Goal: Task Accomplishment & Management: Use online tool/utility

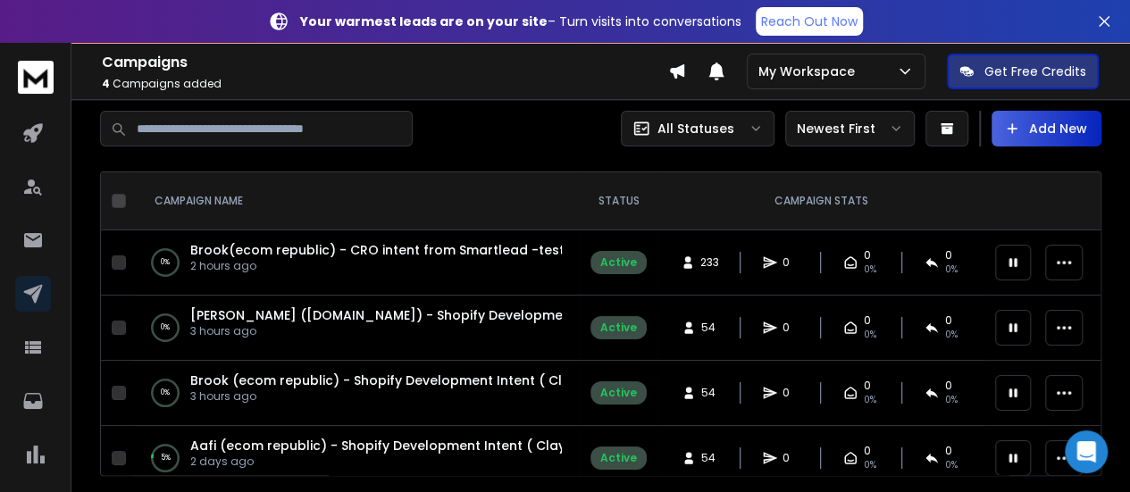
scroll to position [9, 0]
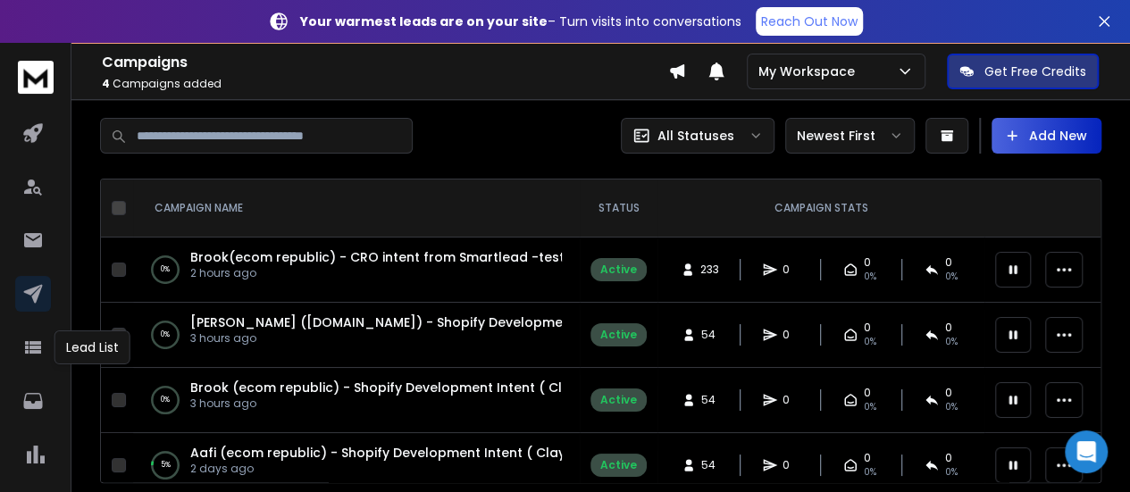
click at [36, 317] on div at bounding box center [35, 297] width 41 height 43
click at [38, 369] on div at bounding box center [35, 351] width 41 height 43
click at [32, 344] on icon at bounding box center [33, 347] width 16 height 13
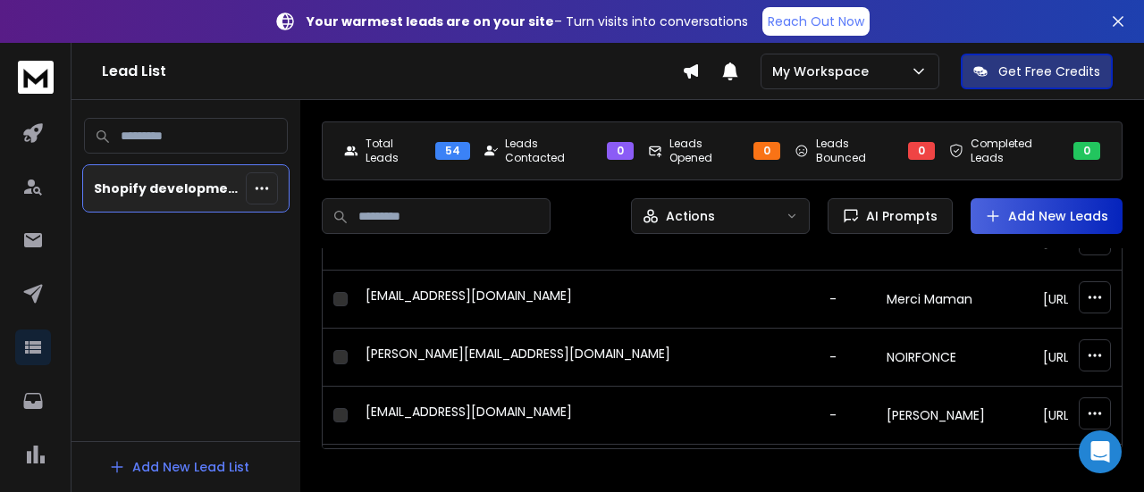
scroll to position [89, 0]
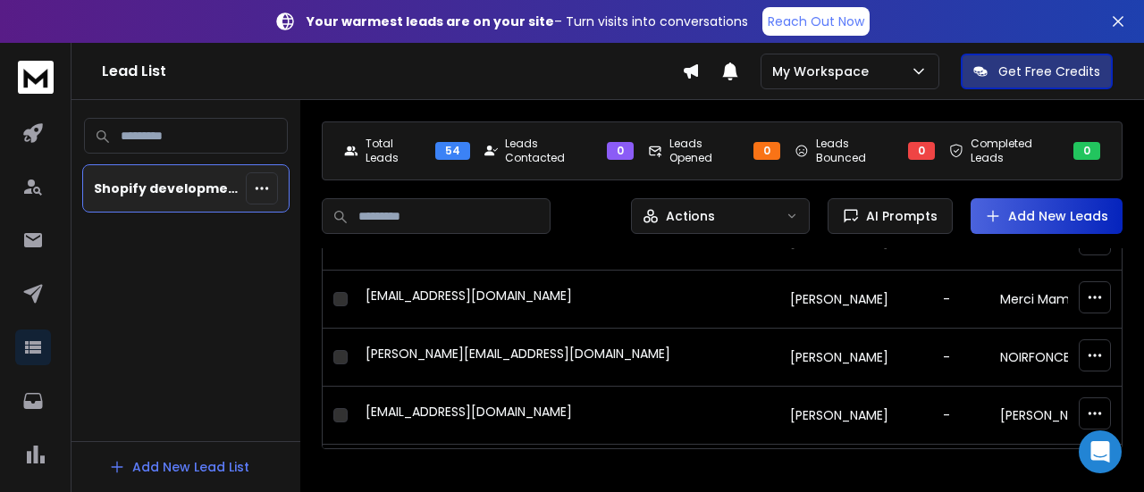
click at [1093, 355] on button "button" at bounding box center [1094, 356] width 32 height 32
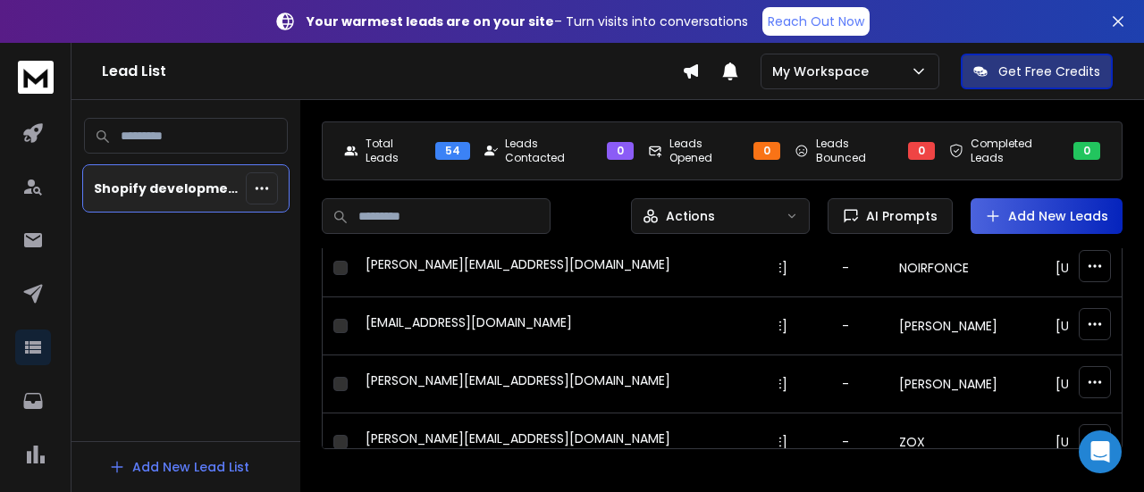
scroll to position [179, 113]
click at [1032, 382] on td "https://www.linkedin.com/in/rachel-bye-14695b30/" at bounding box center [1110, 385] width 156 height 58
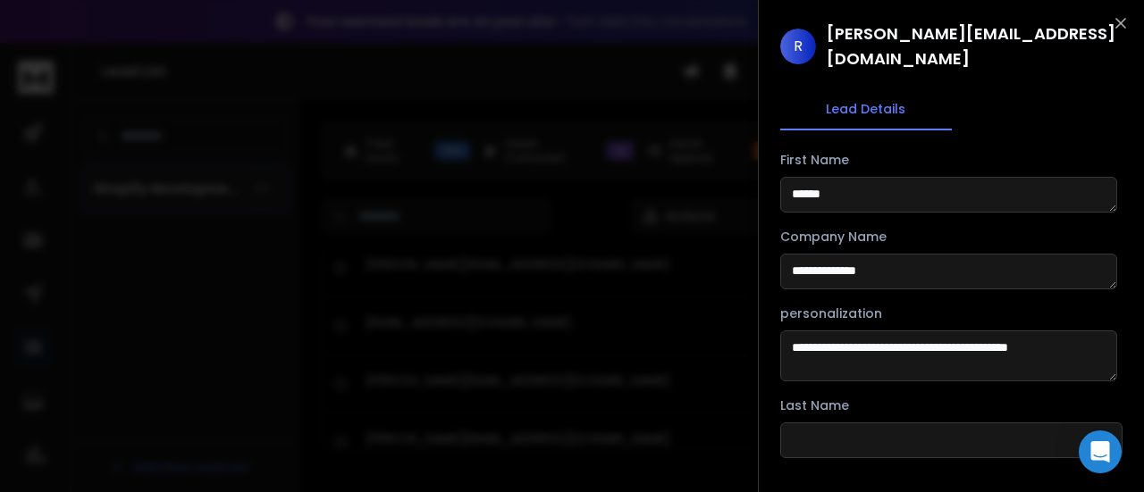
scroll to position [83, 0]
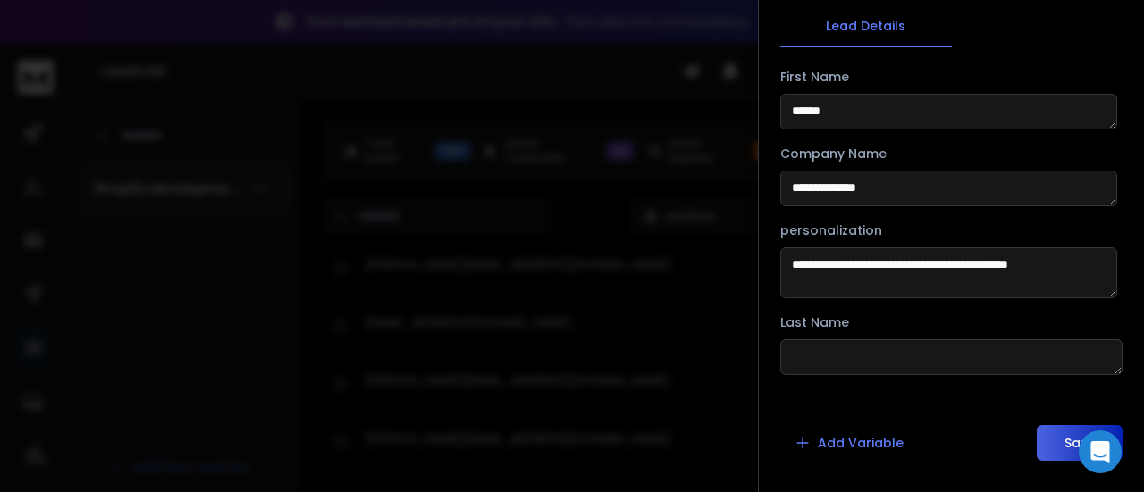
click at [948, 248] on textarea "**********" at bounding box center [948, 273] width 337 height 51
click at [689, 466] on div at bounding box center [572, 246] width 1144 height 492
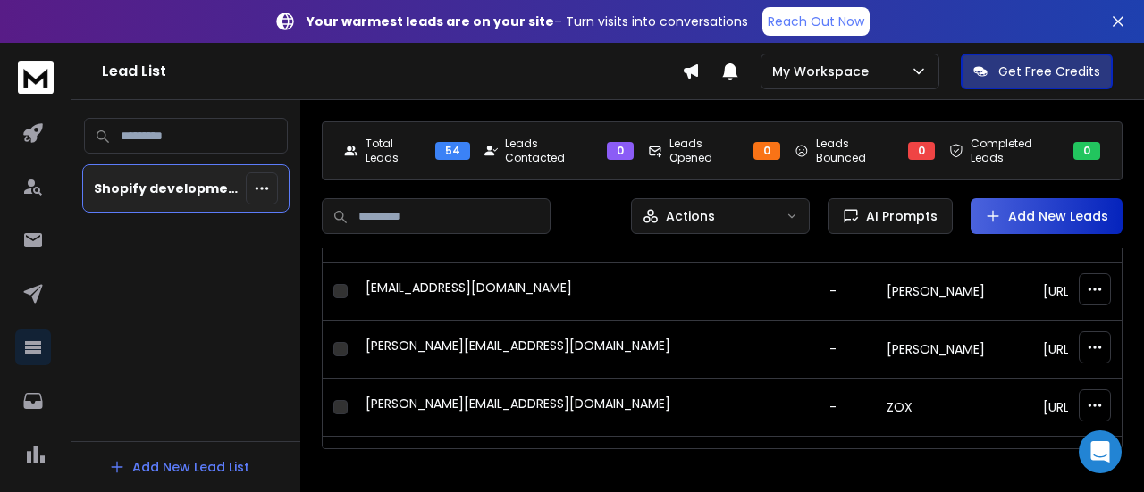
scroll to position [0, 113]
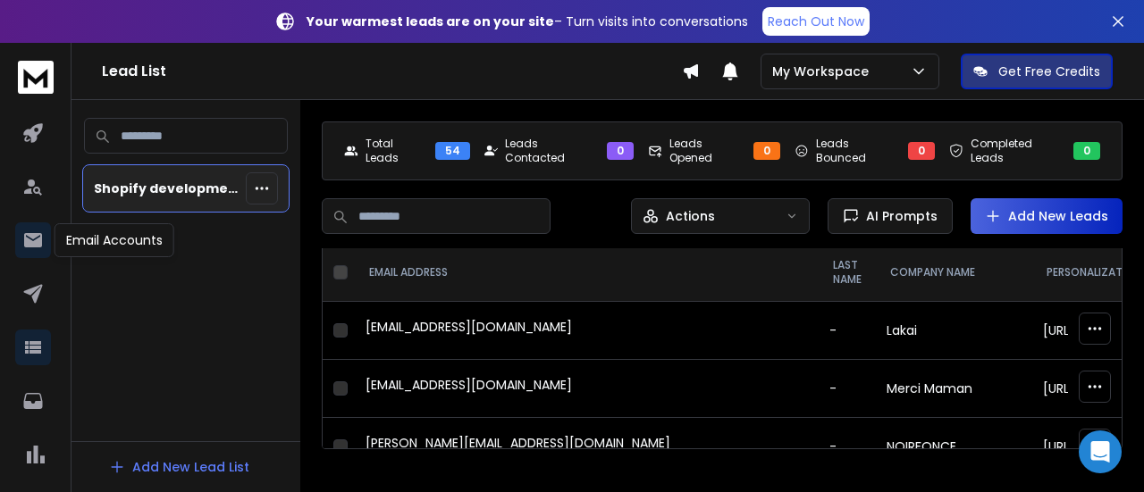
click at [33, 231] on icon at bounding box center [32, 240] width 21 height 21
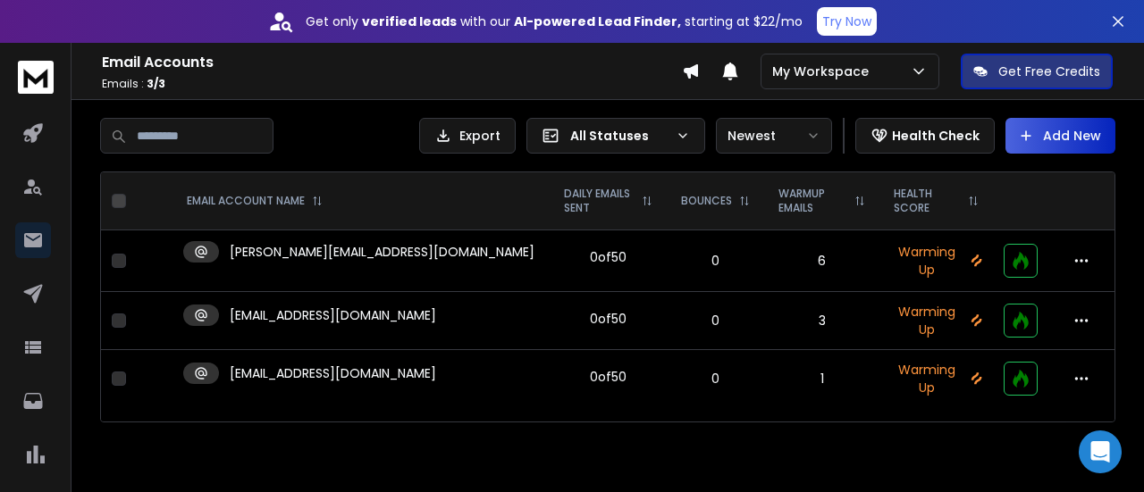
click at [38, 314] on div at bounding box center [35, 297] width 41 height 43
click at [25, 276] on link at bounding box center [33, 294] width 36 height 36
